Goal: Find specific page/section: Find specific page/section

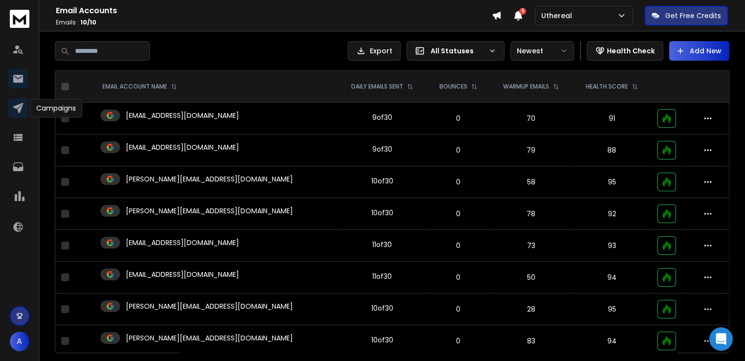
click at [22, 105] on icon at bounding box center [18, 108] width 10 height 10
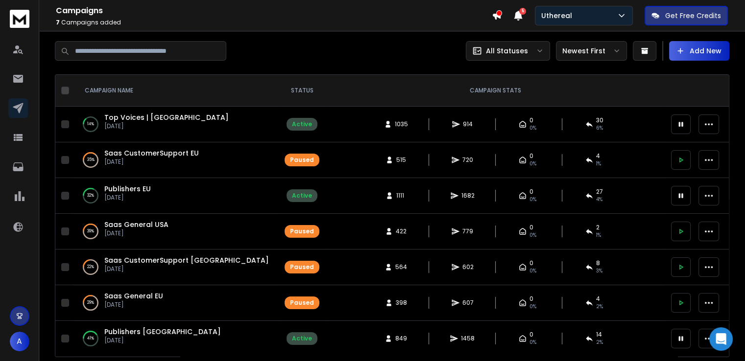
click at [566, 13] on p "Uthereal" at bounding box center [558, 16] width 35 height 10
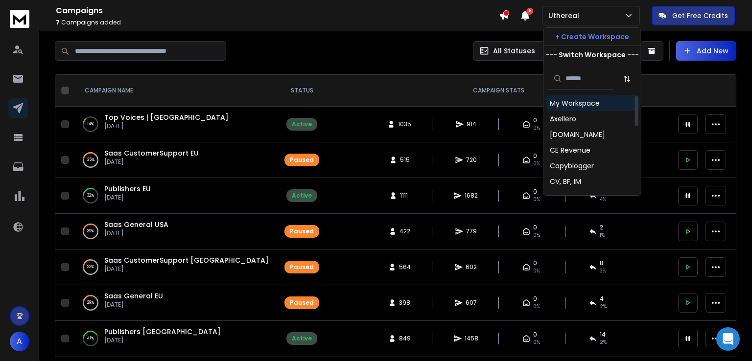
click at [582, 101] on div "My Workspace" at bounding box center [575, 103] width 50 height 10
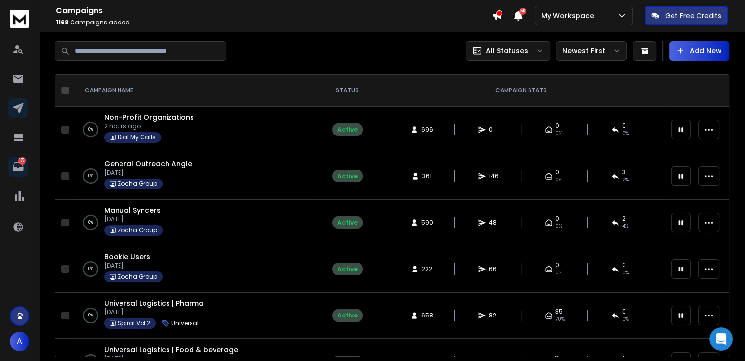
click at [16, 160] on link "177" at bounding box center [18, 167] width 20 height 20
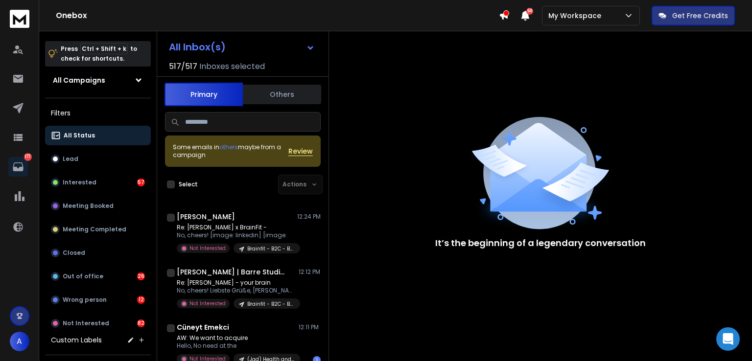
click at [328, 216] on div "All Inbox(s) 517 / 517 Inboxes selected Primary Others Some emails in others ma…" at bounding box center [243, 211] width 172 height 361
click at [328, 218] on div "All Inbox(s) 517 / 517 Inboxes selected Primary Others Some emails in others ma…" at bounding box center [243, 211] width 172 height 361
click at [575, 20] on button "My Workspace" at bounding box center [591, 16] width 98 height 20
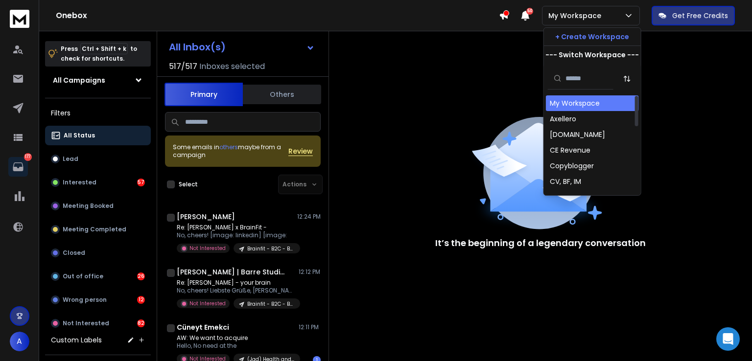
click at [588, 104] on div "My Workspace" at bounding box center [575, 103] width 50 height 10
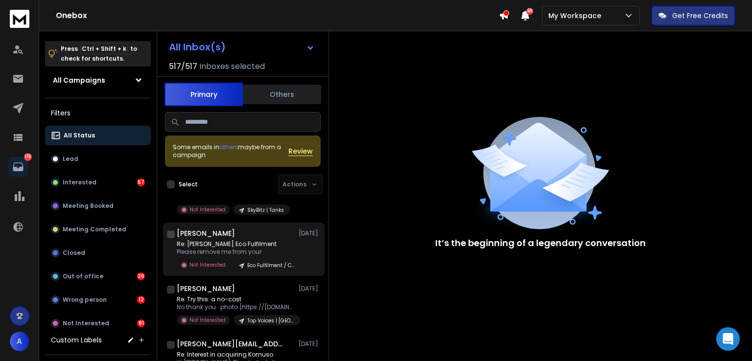
scroll to position [1305, 0]
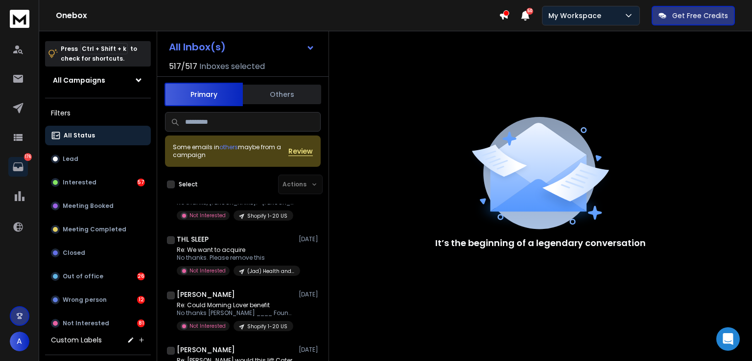
click at [585, 14] on p "My Workspace" at bounding box center [576, 16] width 57 height 10
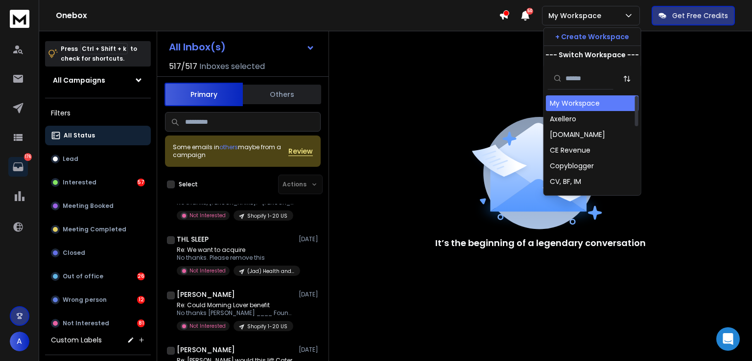
click at [580, 107] on div "My Workspace" at bounding box center [575, 103] width 50 height 10
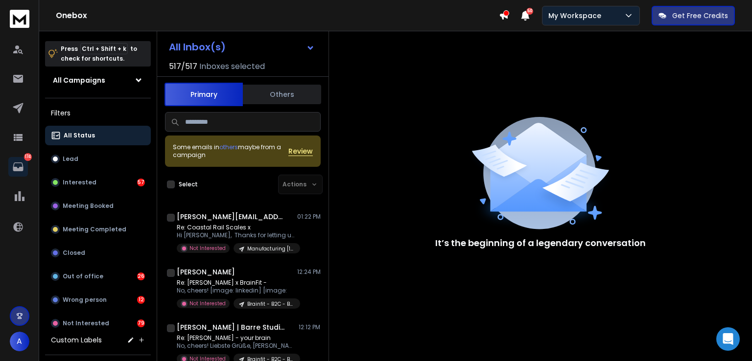
click at [611, 9] on button "My Workspace" at bounding box center [591, 16] width 98 height 20
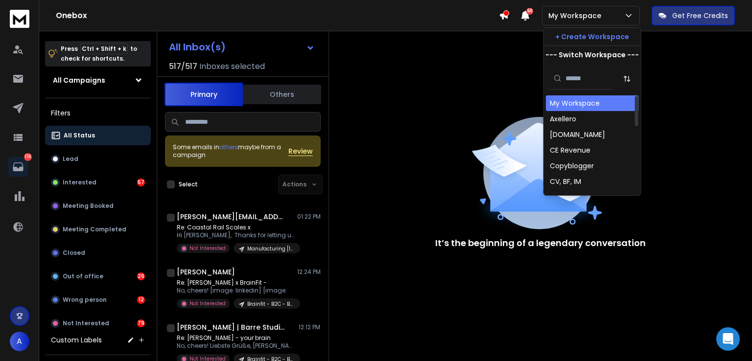
click at [604, 100] on div "My Workspace" at bounding box center [592, 103] width 93 height 16
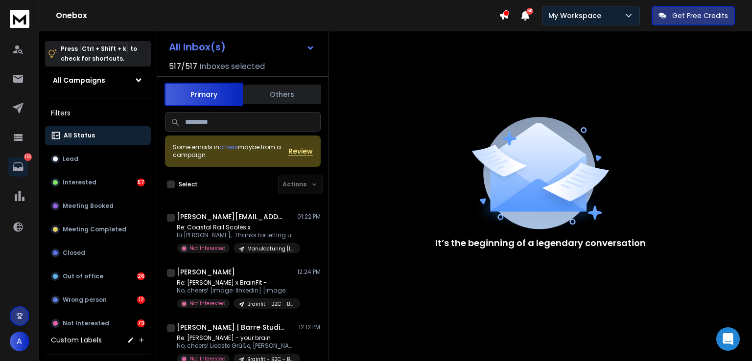
click at [587, 11] on p "My Workspace" at bounding box center [576, 16] width 57 height 10
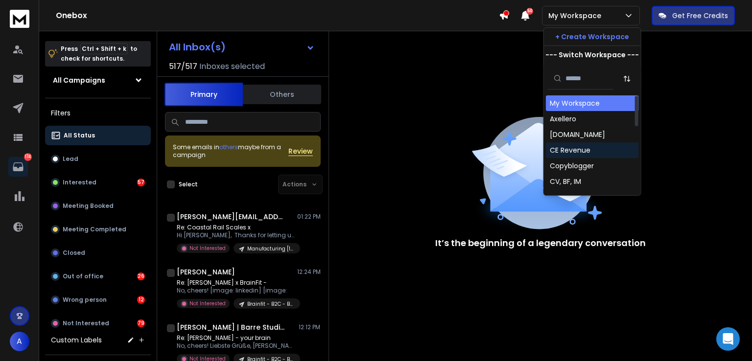
click at [574, 150] on div "CE Revenue" at bounding box center [570, 150] width 41 height 10
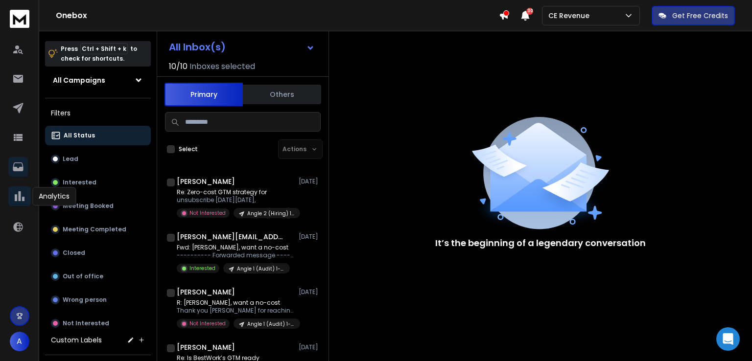
click at [23, 199] on icon at bounding box center [20, 196] width 10 height 10
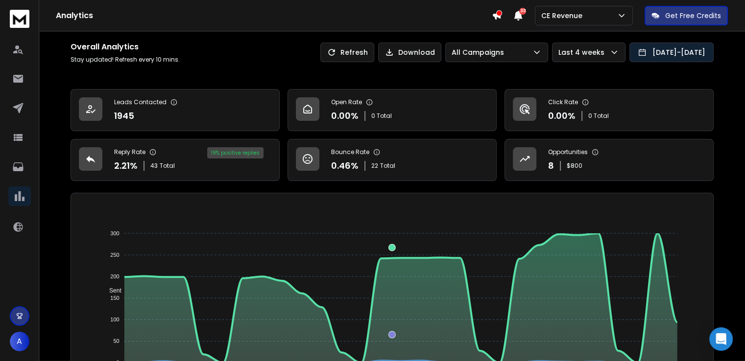
click at [654, 56] on button "15 Jul 2025 - 12 Aug 2025" at bounding box center [671, 53] width 84 height 20
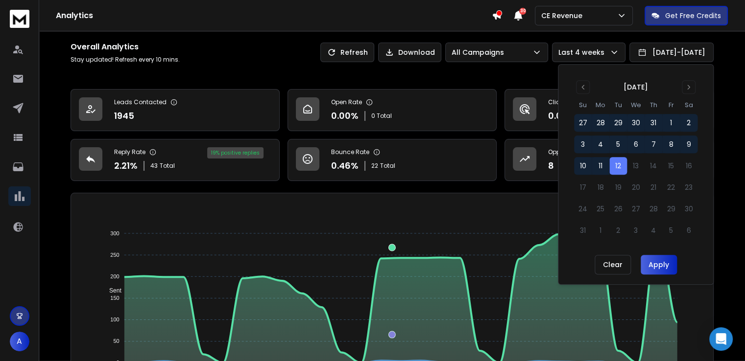
click at [595, 167] on button "11" at bounding box center [600, 166] width 18 height 18
click at [597, 167] on button "11" at bounding box center [600, 166] width 18 height 18
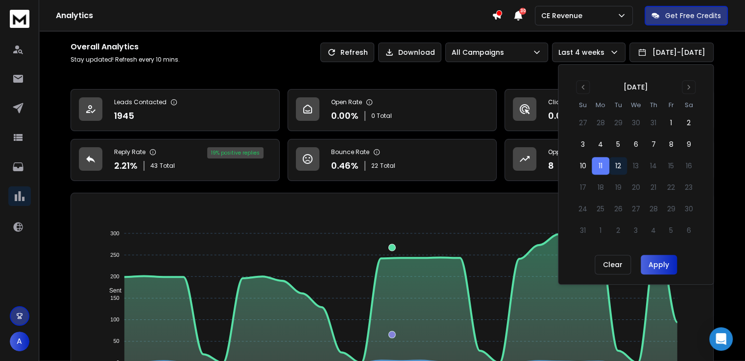
click at [614, 167] on button "12" at bounding box center [618, 166] width 18 height 18
click at [666, 263] on button "Apply" at bounding box center [658, 265] width 36 height 20
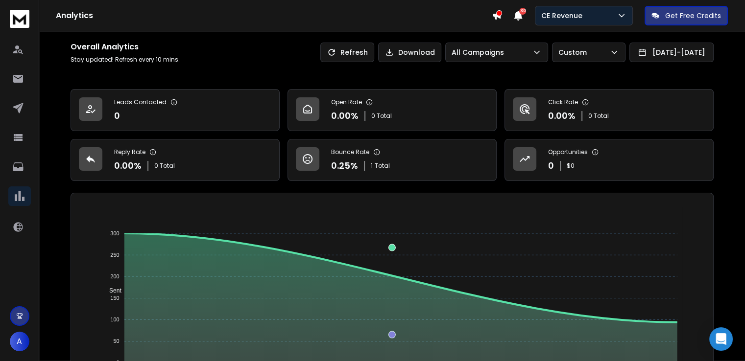
click at [587, 18] on div "CE Revenue" at bounding box center [583, 16] width 85 height 10
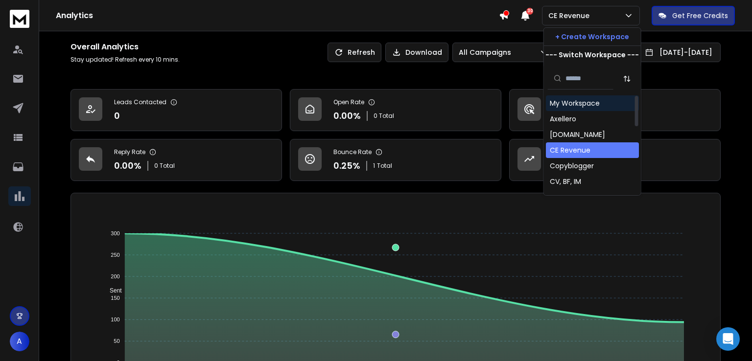
click at [587, 100] on div "My Workspace" at bounding box center [575, 103] width 50 height 10
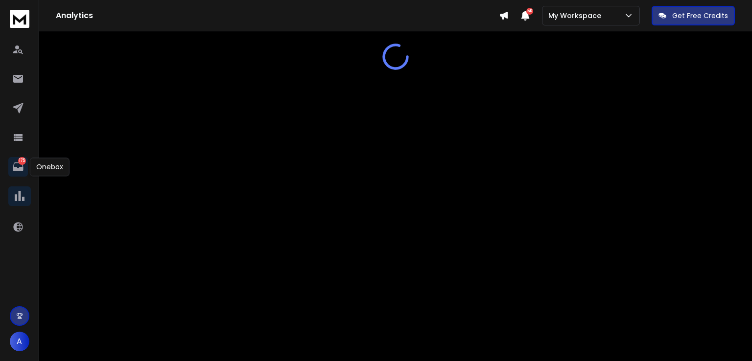
click at [18, 167] on icon at bounding box center [18, 167] width 12 height 12
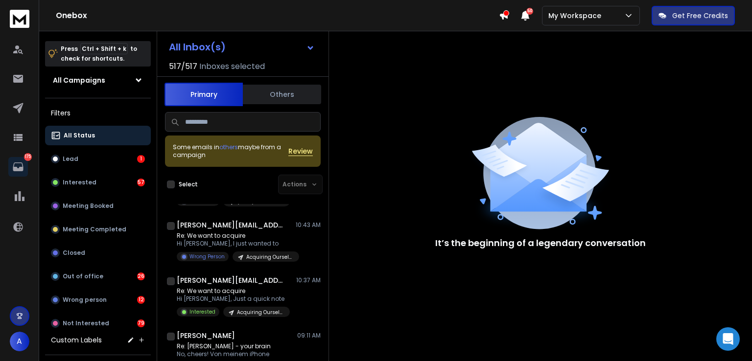
scroll to position [653, 0]
